Goal: Task Accomplishment & Management: Manage account settings

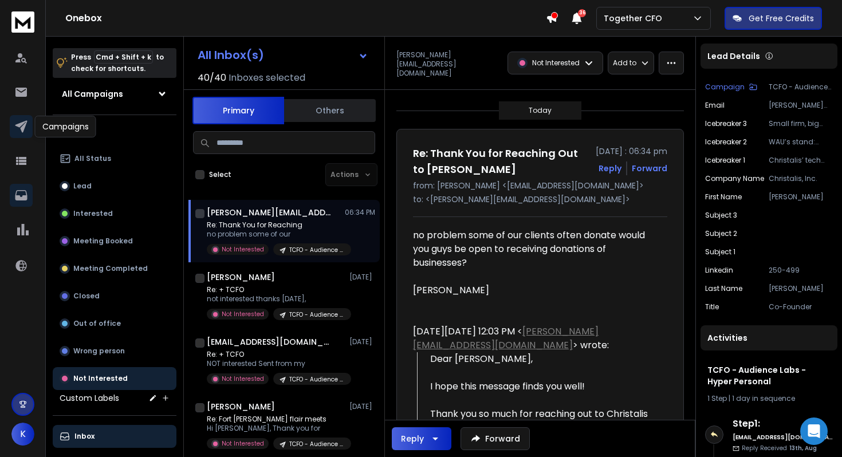
click at [23, 128] on icon at bounding box center [21, 126] width 12 height 12
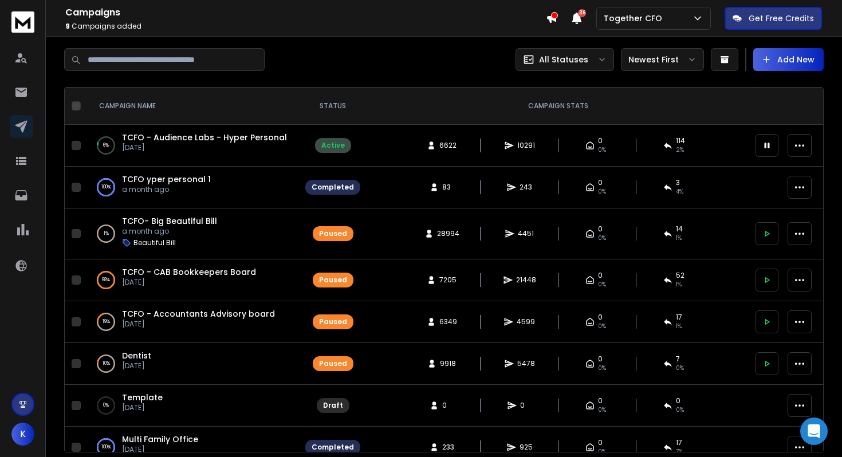
click at [227, 136] on span "TCFO - Audience Labs - Hyper Personal" at bounding box center [204, 137] width 165 height 11
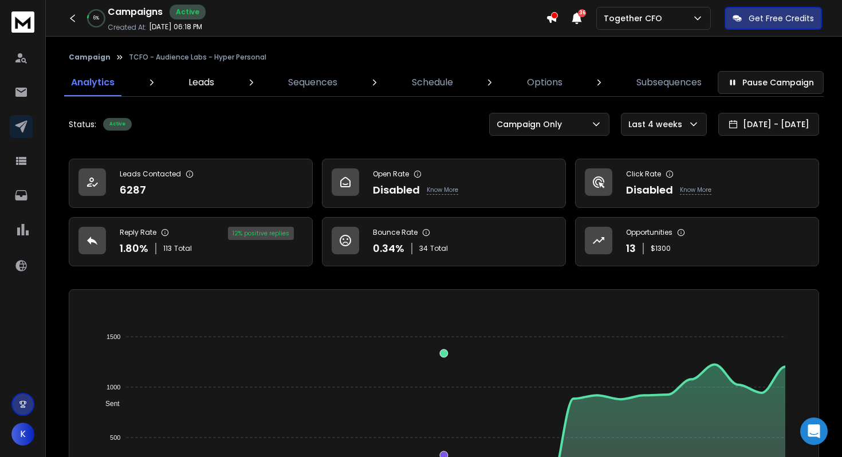
click at [207, 81] on p "Leads" at bounding box center [202, 83] width 26 height 14
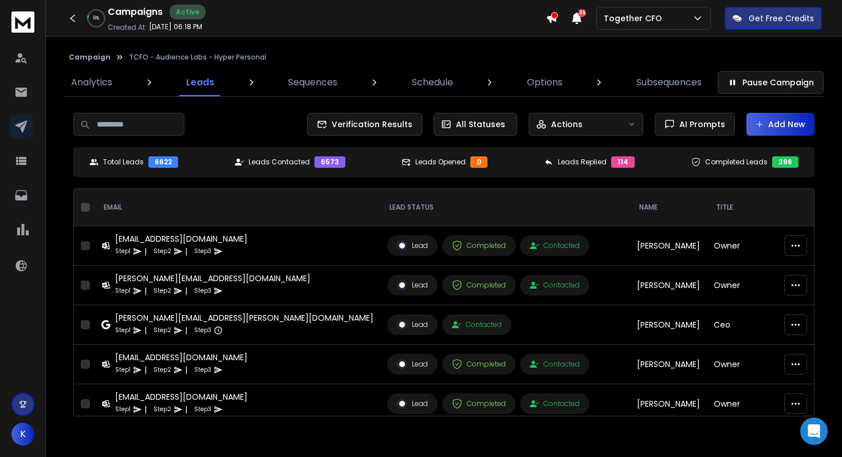
click at [775, 125] on button "Add New" at bounding box center [781, 124] width 68 height 23
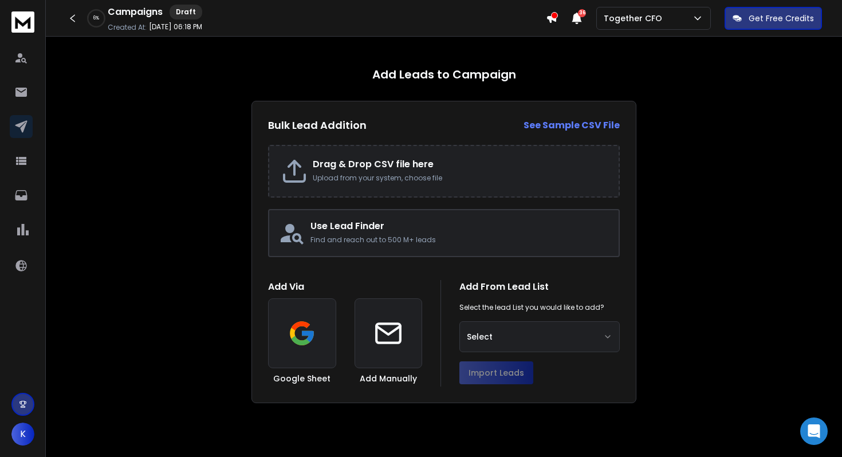
click at [518, 178] on p "Upload from your system, choose file" at bounding box center [460, 178] width 295 height 9
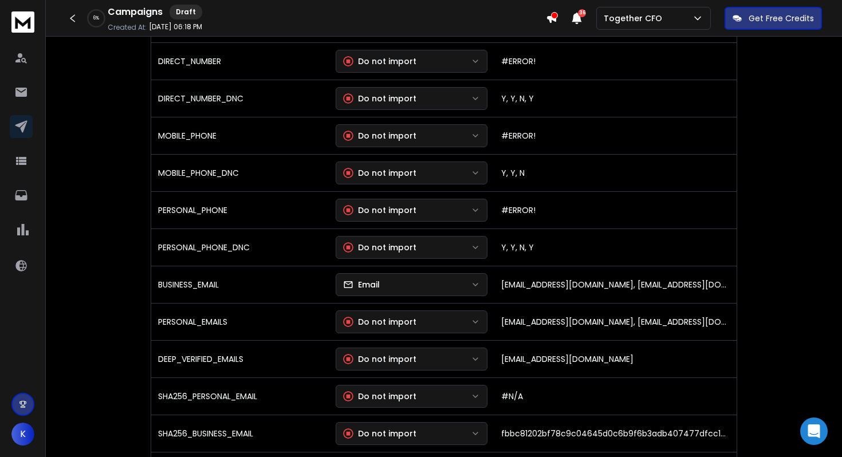
scroll to position [765, 0]
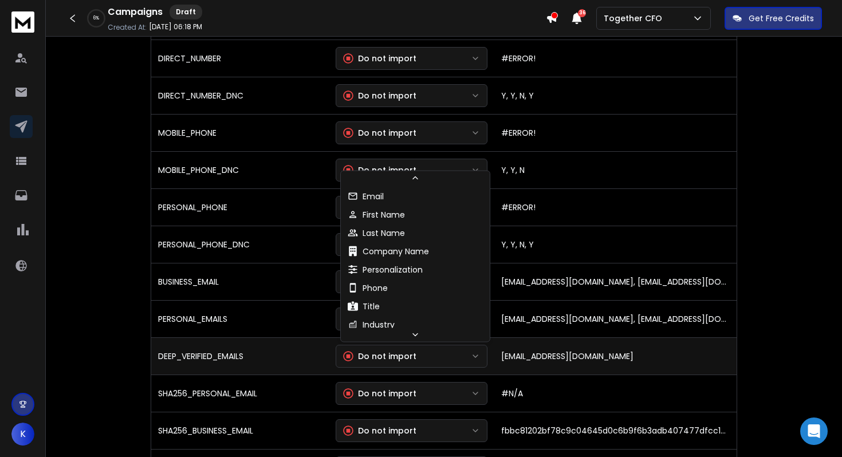
click at [395, 360] on div "Do not import" at bounding box center [379, 356] width 73 height 11
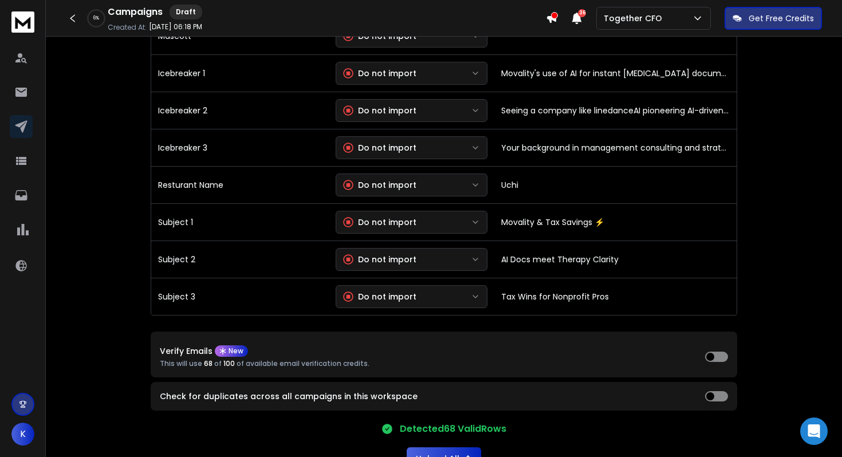
scroll to position [3015, 0]
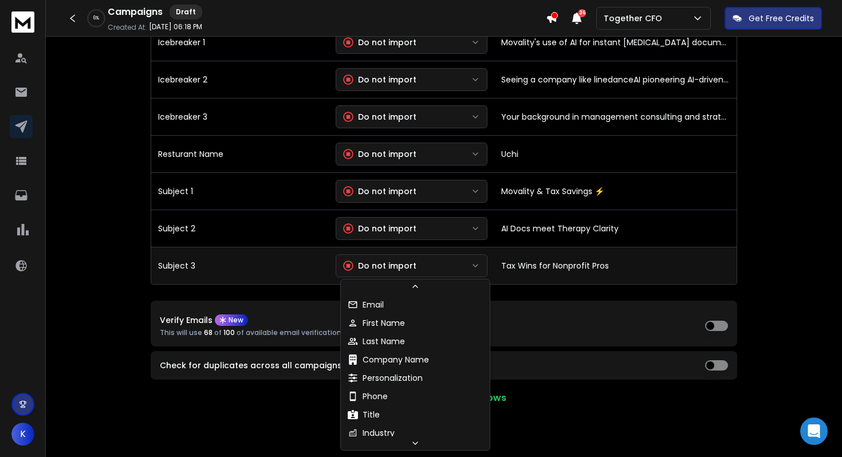
click at [403, 271] on button "Do not import" at bounding box center [412, 265] width 152 height 23
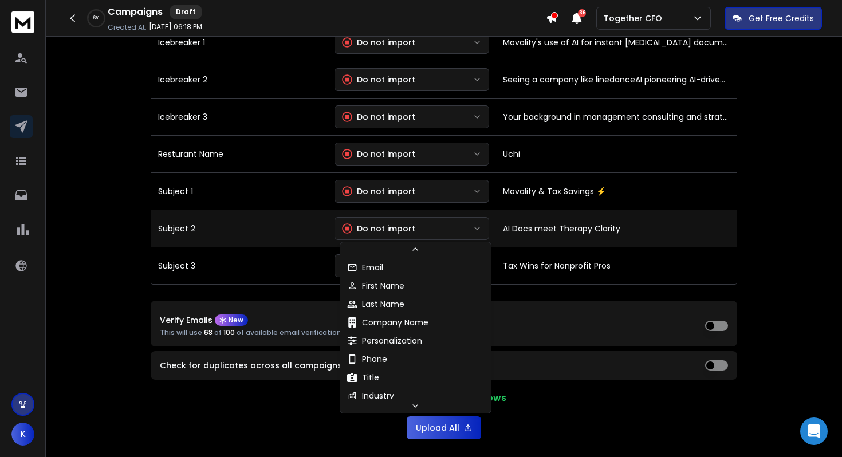
click at [399, 230] on div "Do not import" at bounding box center [378, 228] width 73 height 11
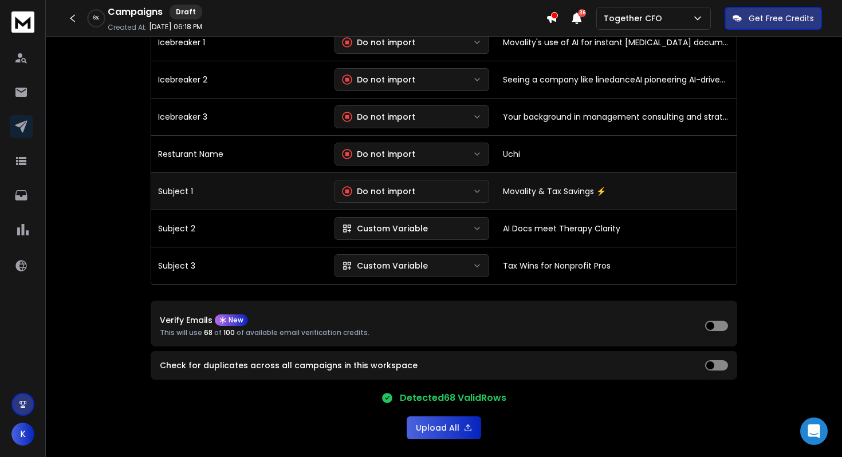
click at [393, 186] on div "Do not import" at bounding box center [378, 191] width 73 height 11
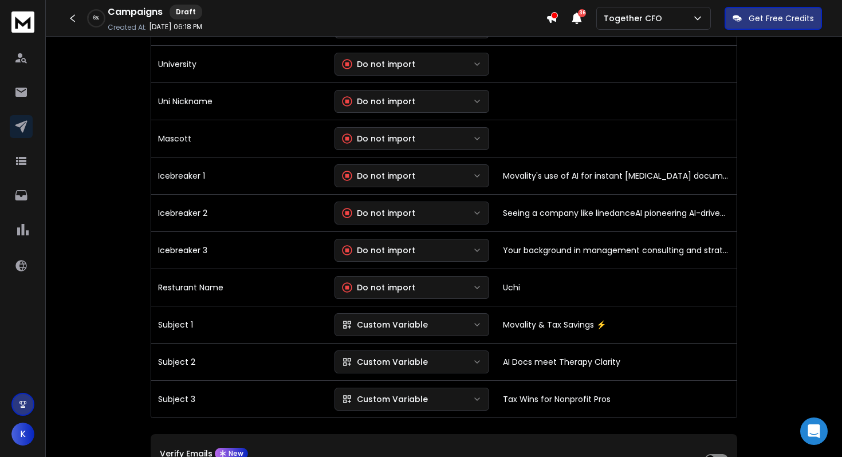
scroll to position [2879, 0]
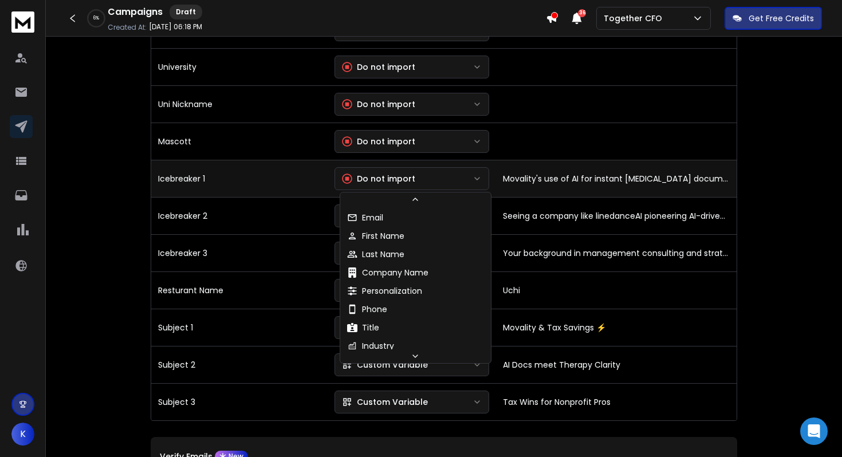
click at [396, 170] on button "Do not import" at bounding box center [412, 178] width 155 height 23
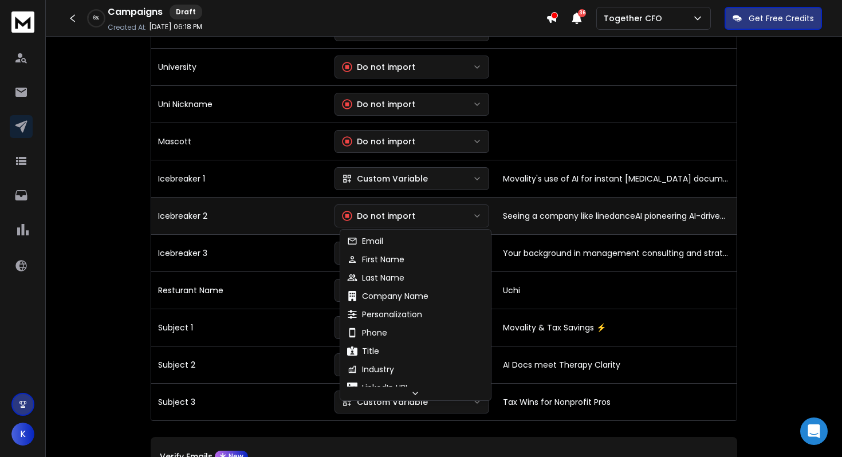
click at [390, 215] on div "Do not import" at bounding box center [378, 215] width 73 height 11
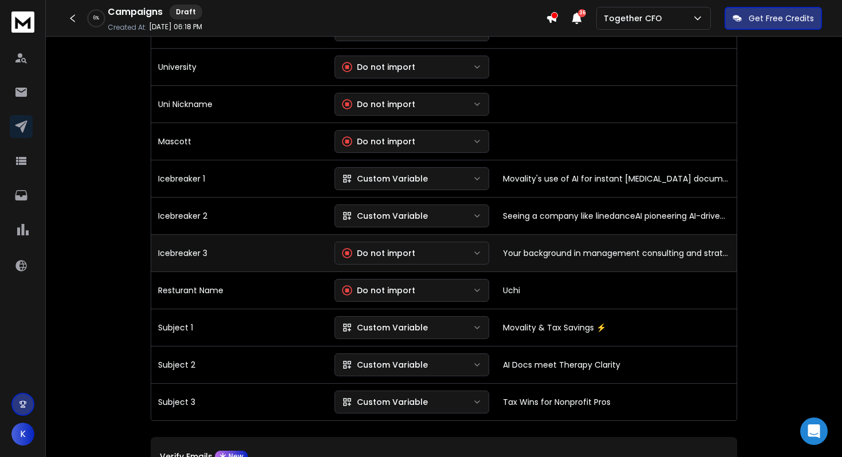
click at [385, 252] on div "Do not import" at bounding box center [378, 253] width 73 height 11
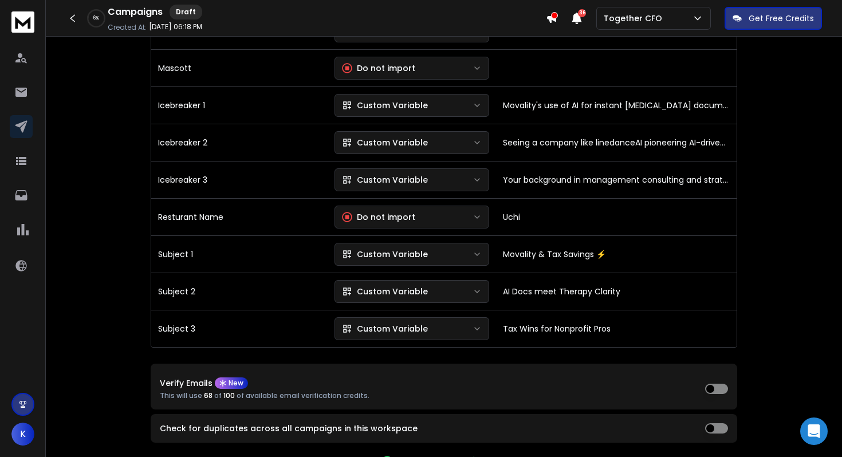
scroll to position [3015, 0]
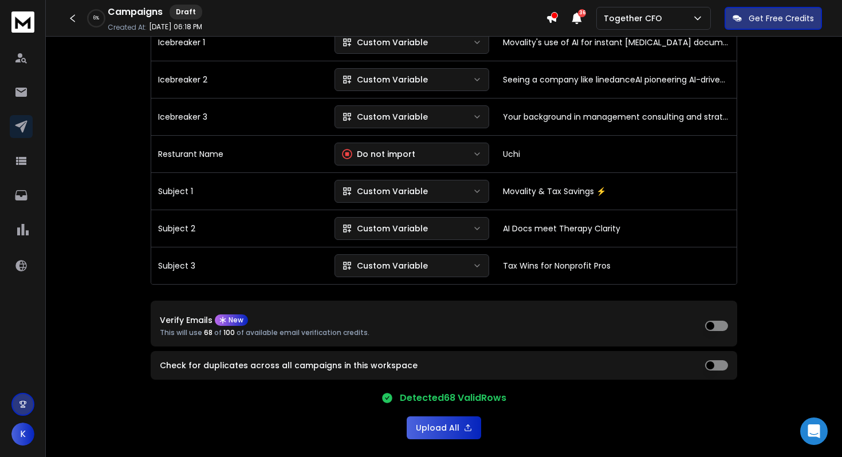
click at [711, 364] on button "Check for duplicates across all campaigns in this workspace" at bounding box center [716, 365] width 23 height 10
click at [449, 429] on button "Upload All" at bounding box center [444, 428] width 74 height 23
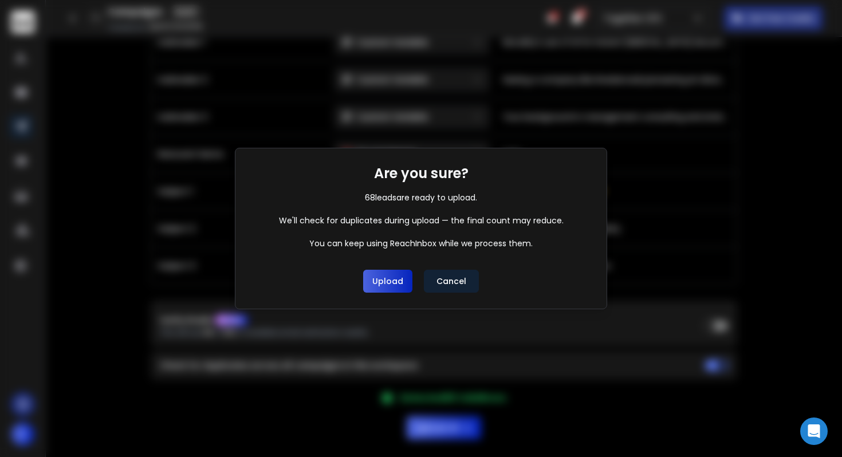
click at [386, 284] on button "Upload" at bounding box center [387, 281] width 49 height 23
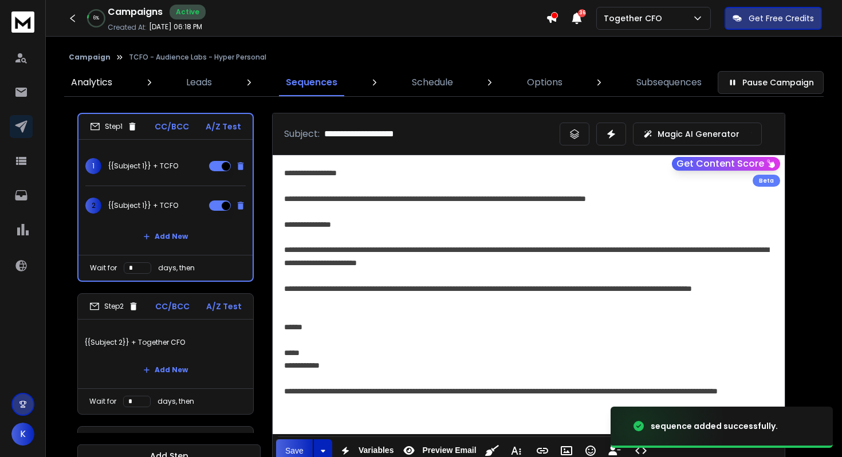
click at [104, 85] on p "Analytics" at bounding box center [91, 83] width 41 height 14
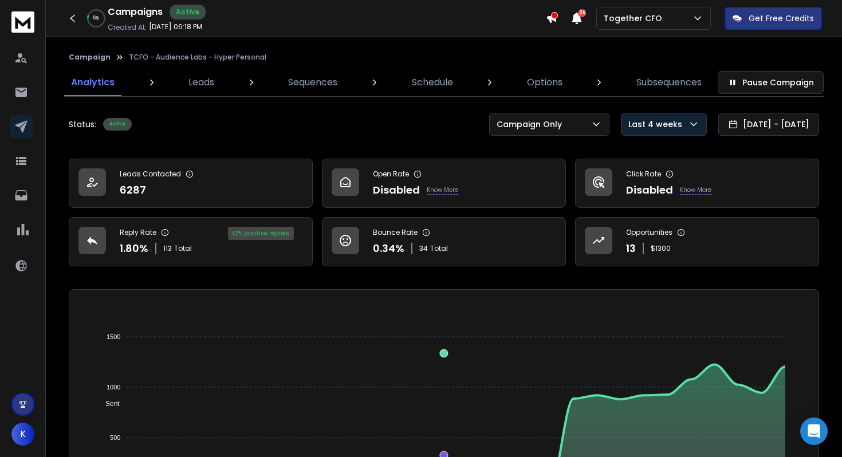
click at [638, 126] on p "Last 4 weeks" at bounding box center [658, 124] width 58 height 11
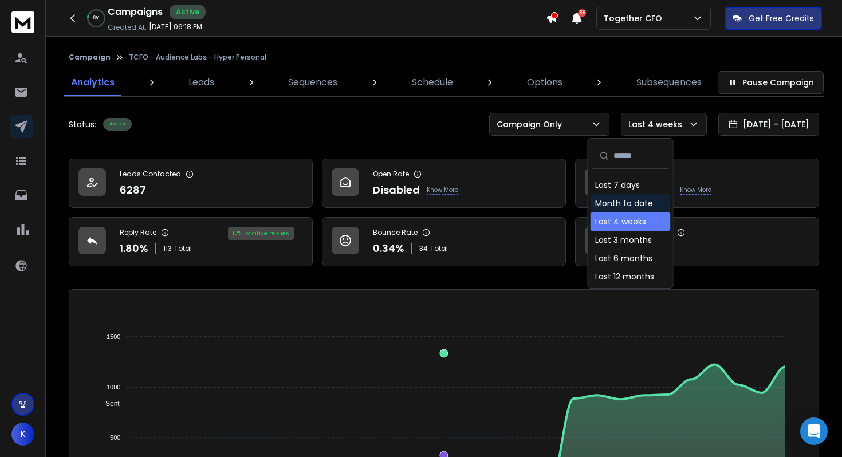
click at [618, 202] on div "Month to date" at bounding box center [624, 203] width 58 height 11
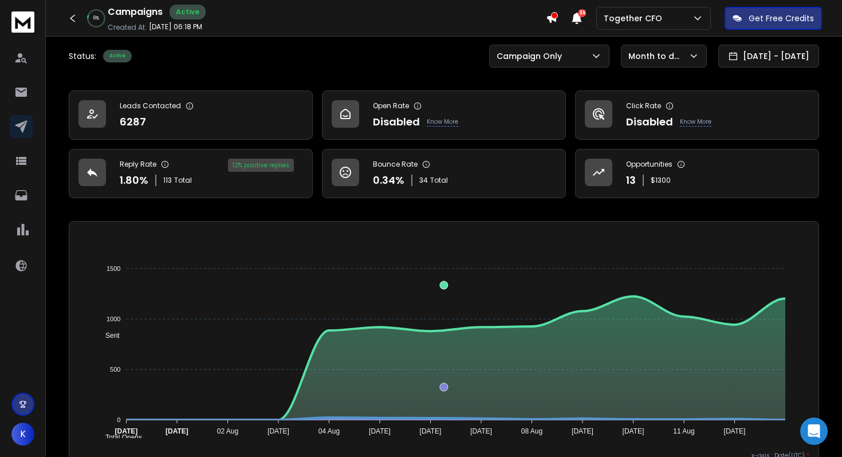
scroll to position [72, 0]
